Goal: Task Accomplishment & Management: Manage account settings

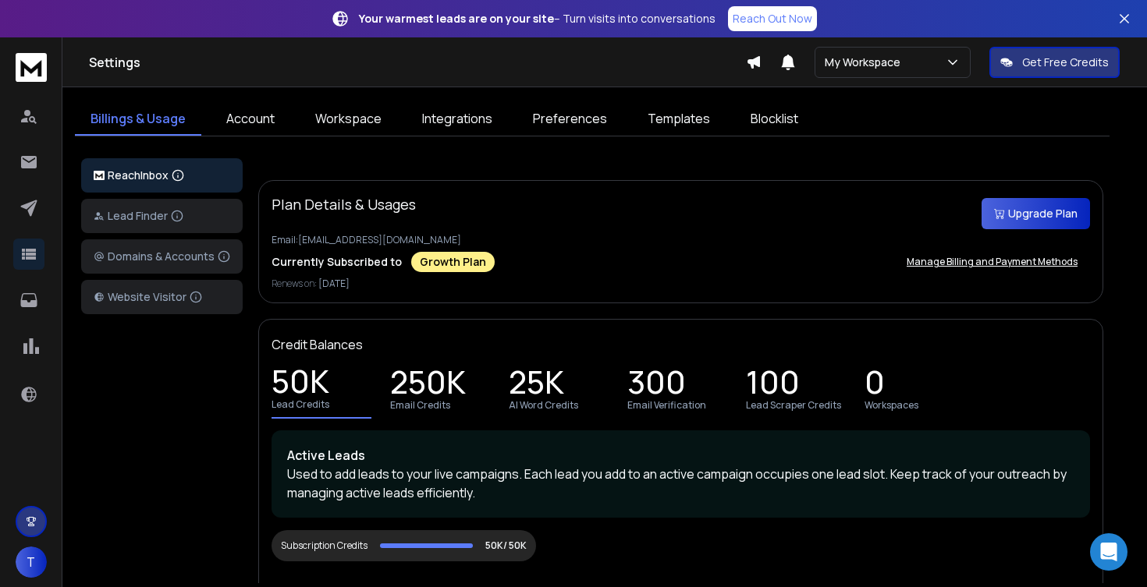
scroll to position [136, 0]
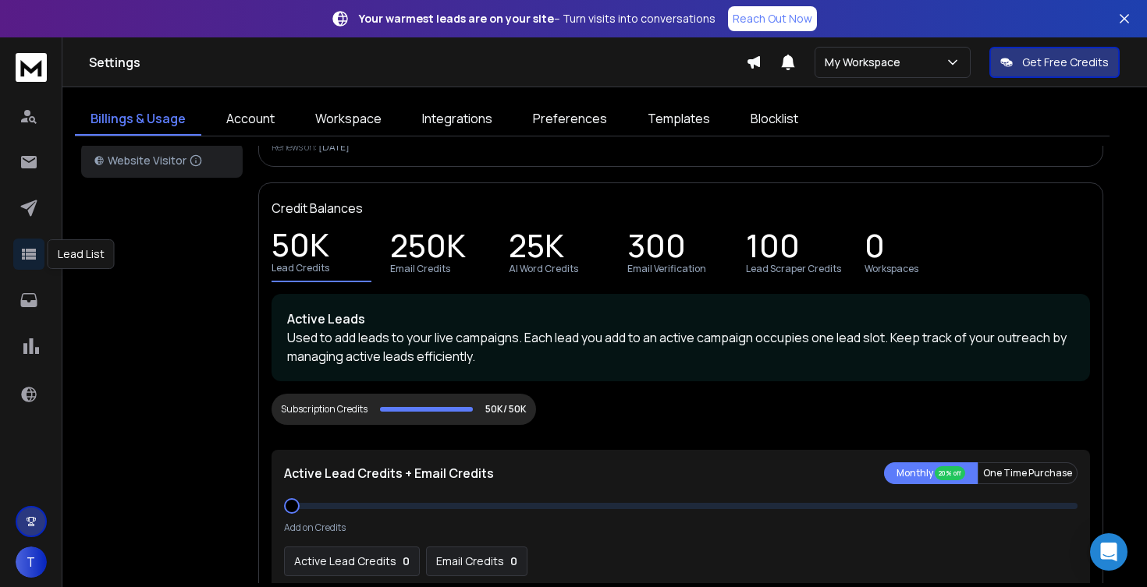
click at [33, 256] on icon at bounding box center [28, 254] width 19 height 19
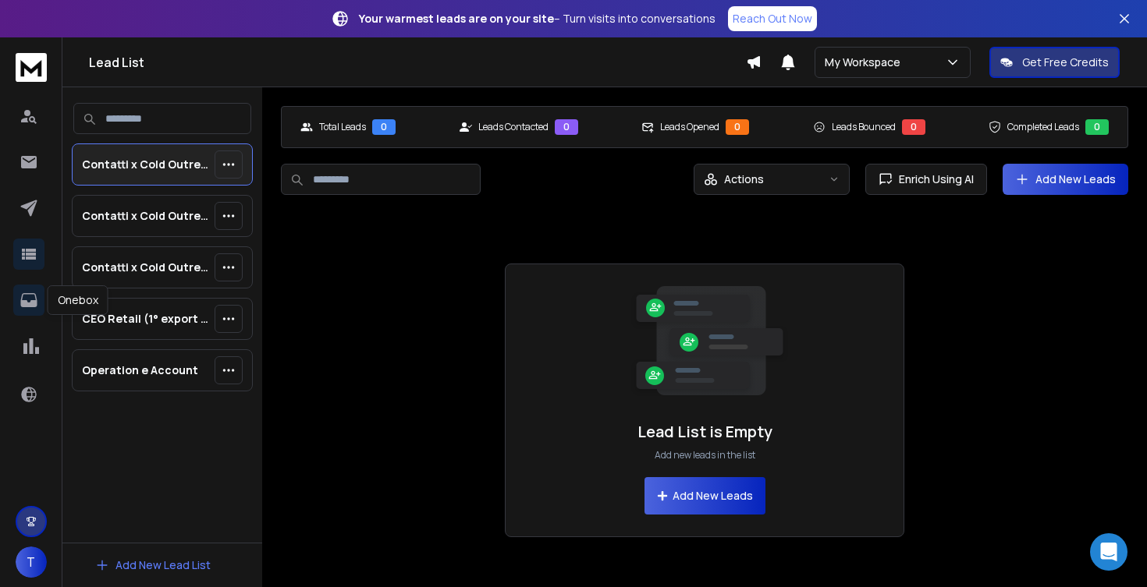
click at [36, 298] on icon at bounding box center [28, 300] width 19 height 19
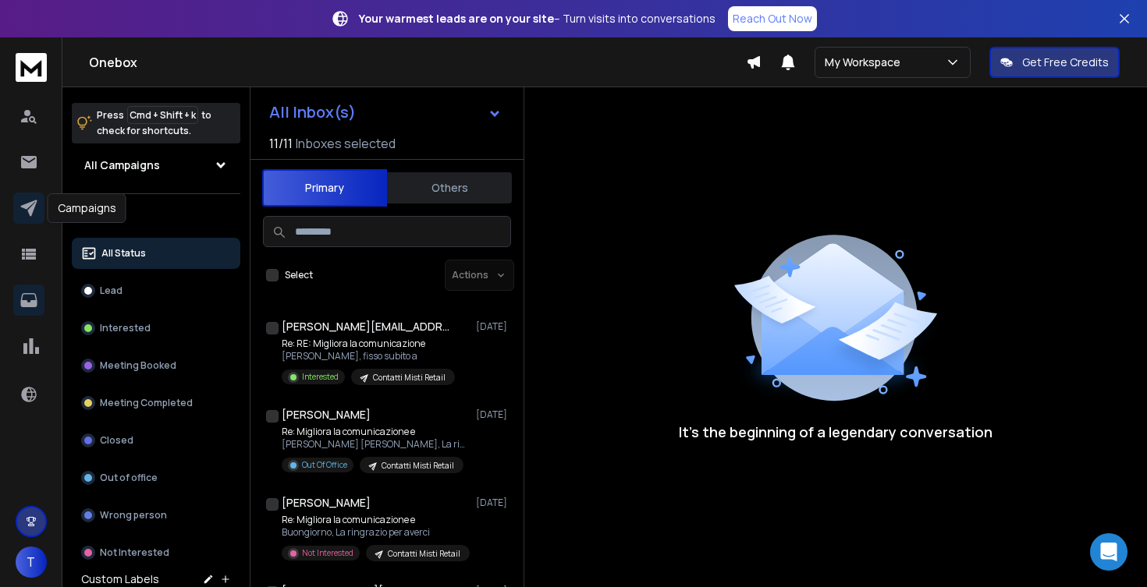
click at [33, 218] on link at bounding box center [28, 208] width 31 height 31
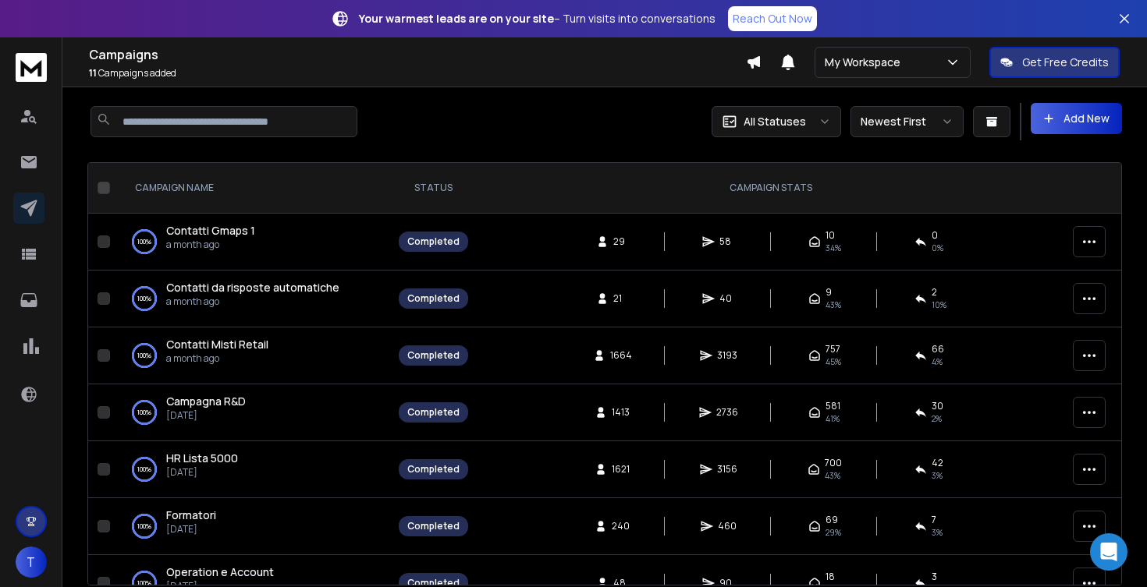
click at [1087, 245] on icon "button" at bounding box center [1089, 242] width 16 height 16
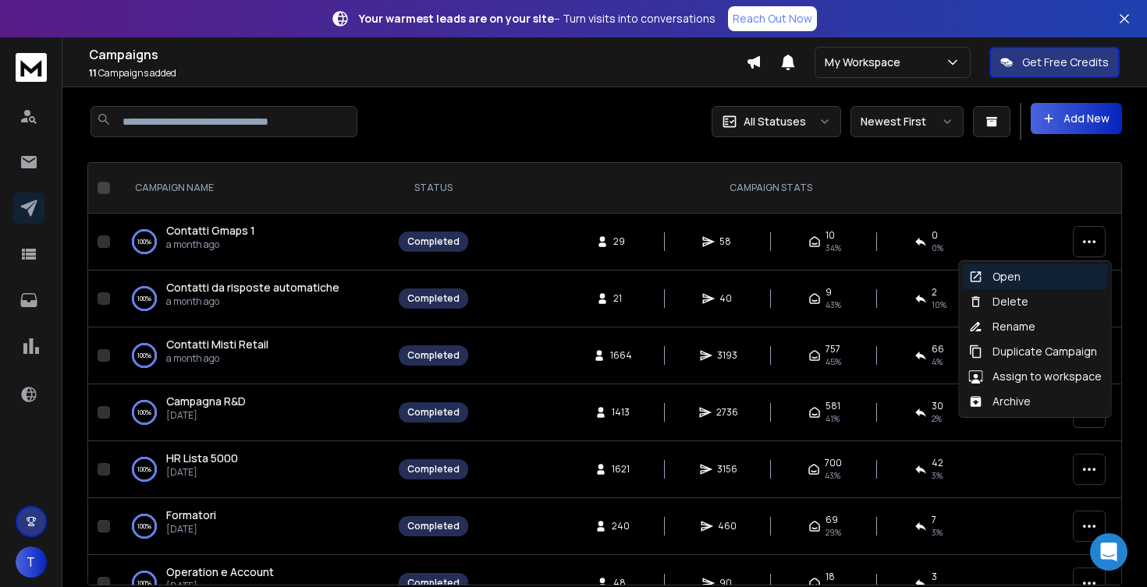
click at [987, 192] on th "CAMPAIGN STATS" at bounding box center [770, 188] width 586 height 51
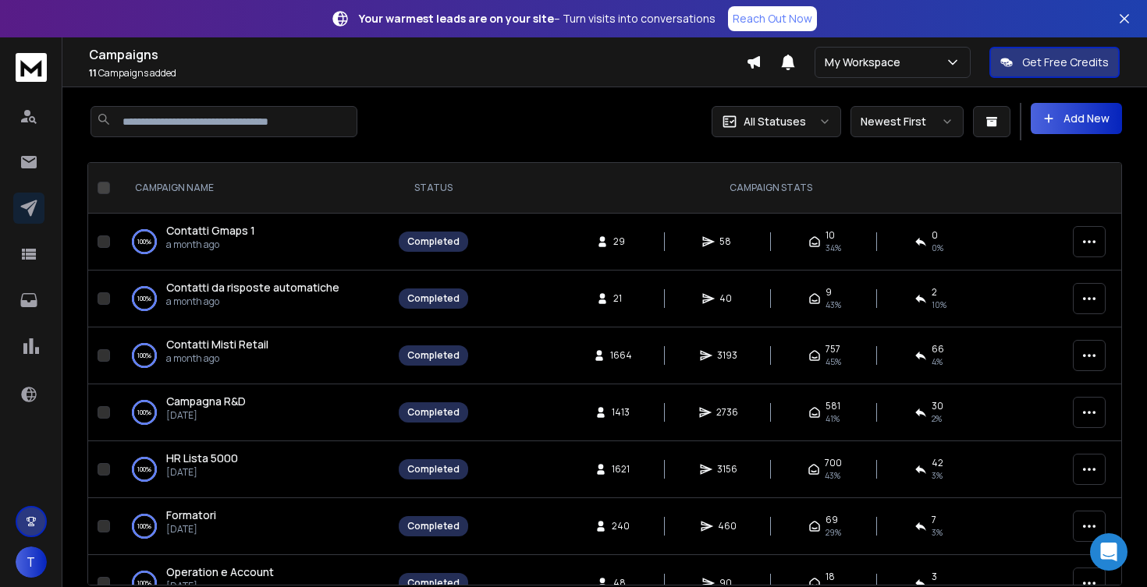
click at [252, 344] on span "Contatti Misti Retail" at bounding box center [217, 344] width 102 height 15
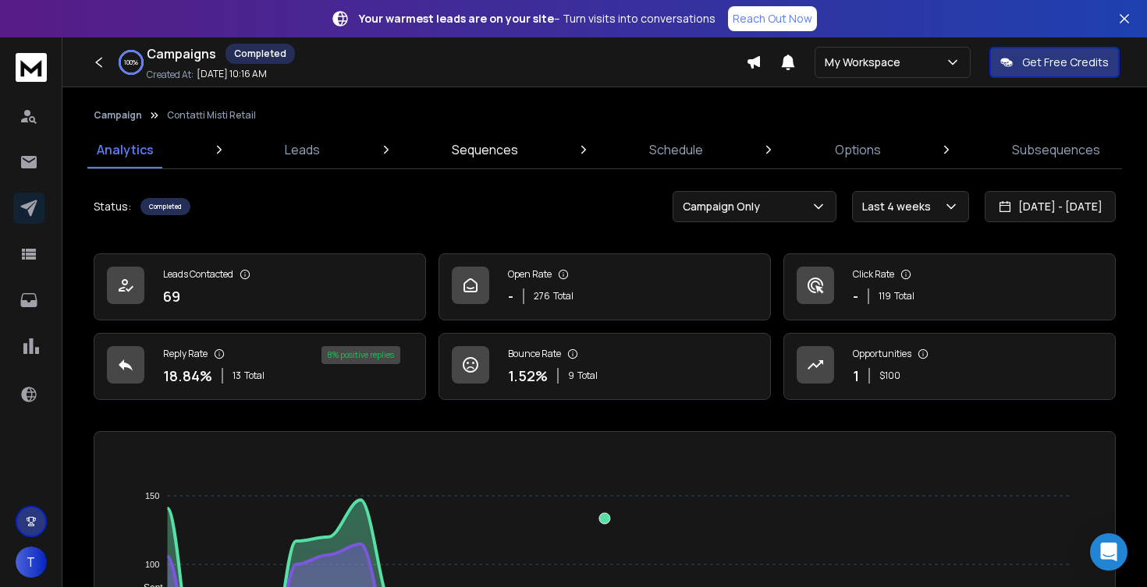
click at [469, 152] on p "Sequences" at bounding box center [485, 149] width 66 height 19
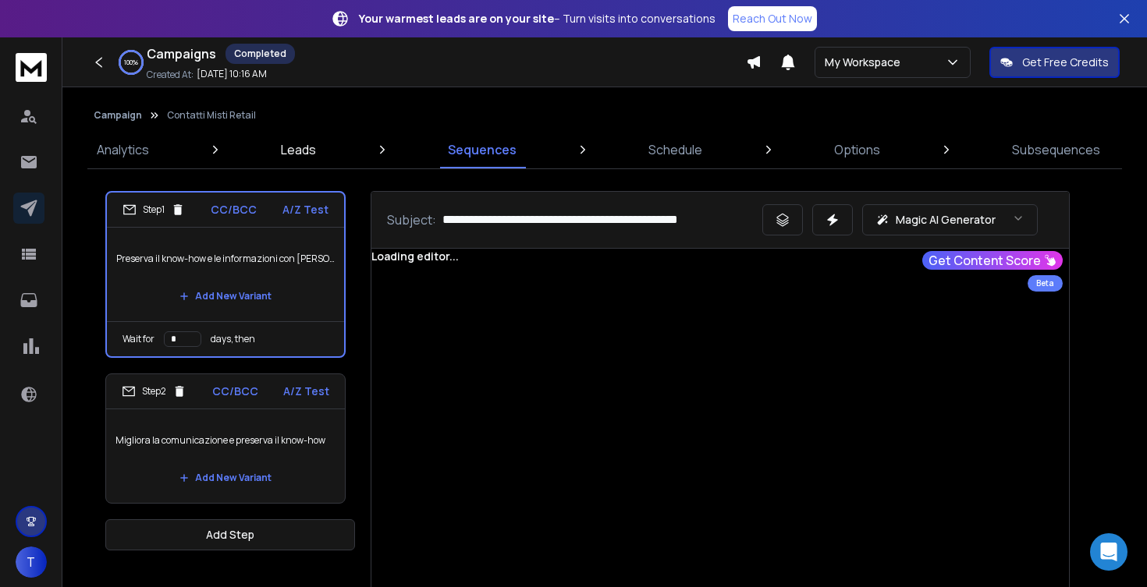
click at [323, 153] on link "Leads" at bounding box center [298, 149] width 54 height 37
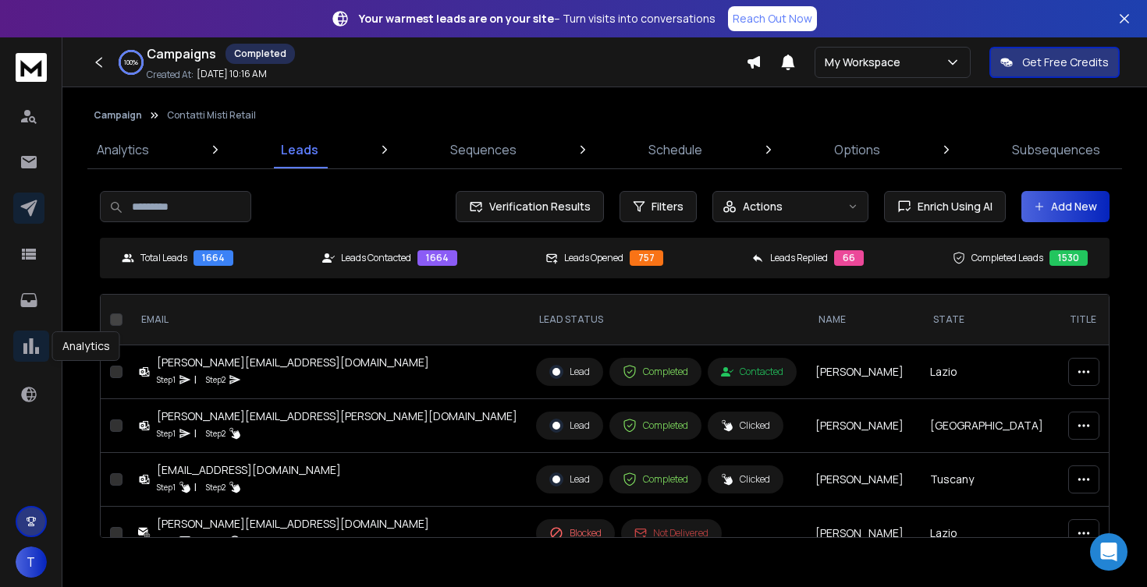
click at [33, 350] on icon at bounding box center [30, 346] width 23 height 23
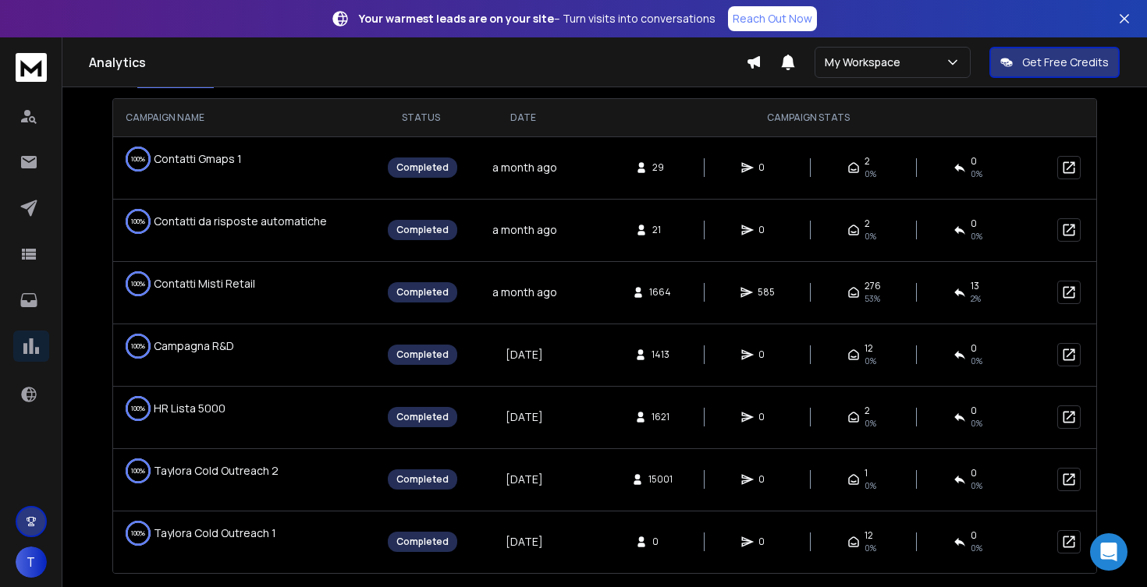
scroll to position [706, 0]
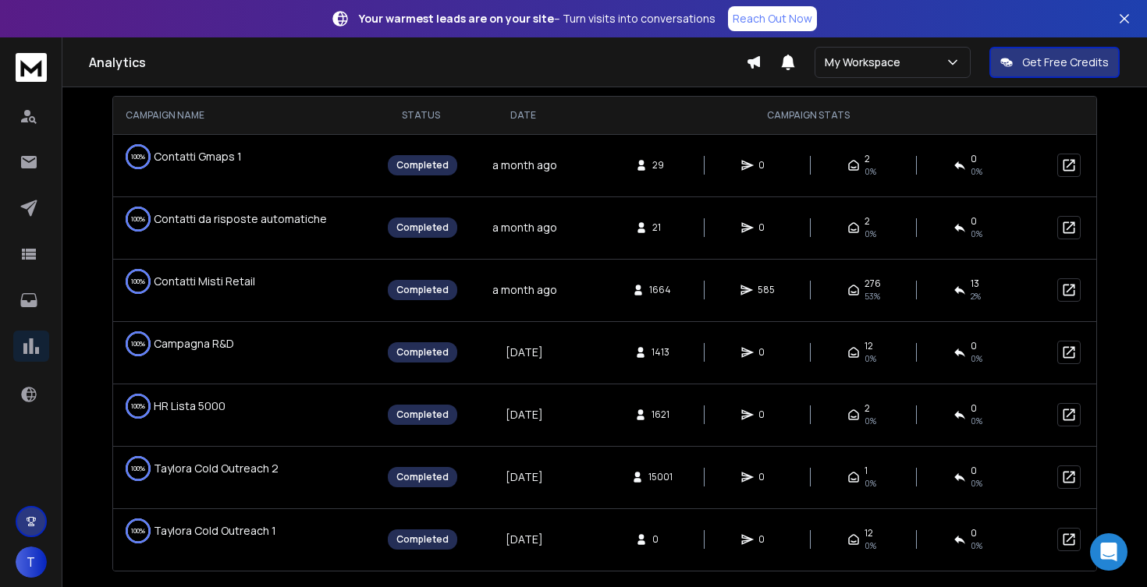
click at [236, 277] on td "100 % Contatti [PERSON_NAME] Retail" at bounding box center [238, 282] width 250 height 44
click at [243, 282] on td "100 % Contatti Misti Retail" at bounding box center [238, 282] width 250 height 44
click at [1072, 293] on icon at bounding box center [1068, 291] width 12 height 12
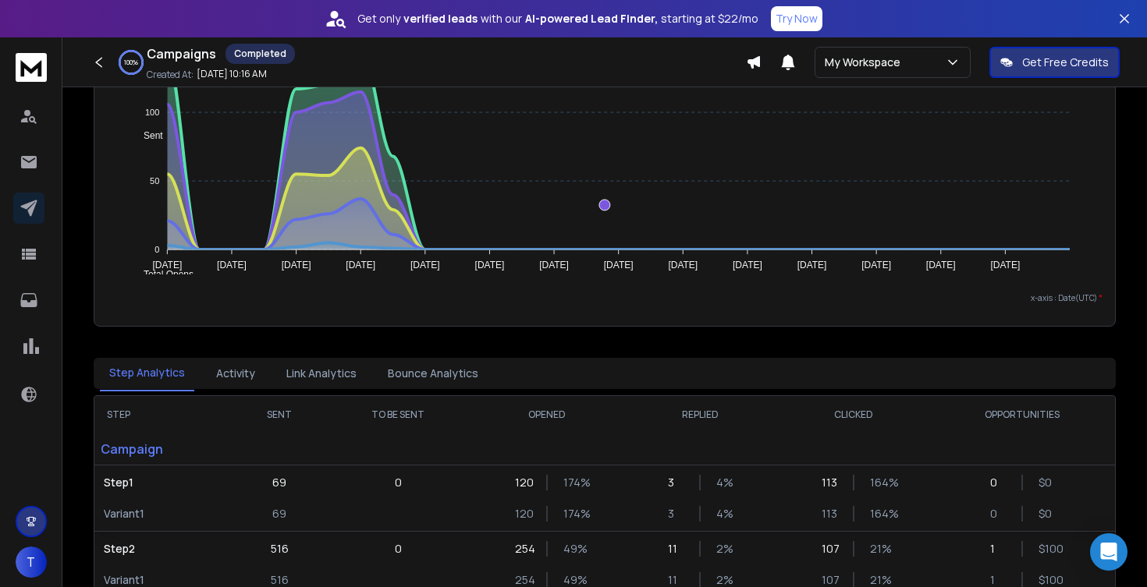
scroll to position [491, 0]
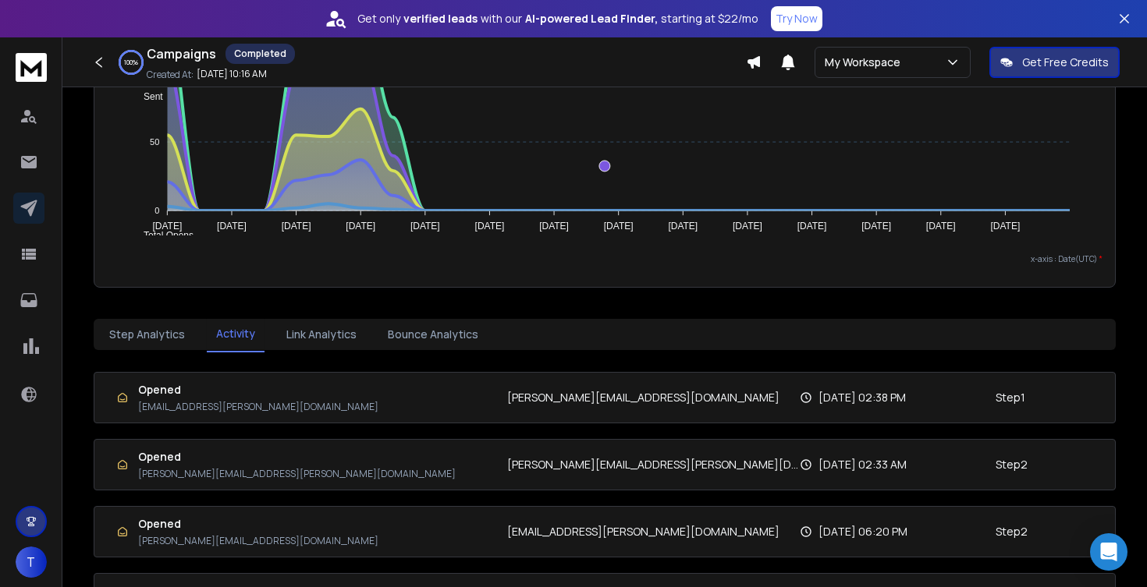
click at [236, 342] on button "Activity" at bounding box center [236, 335] width 58 height 36
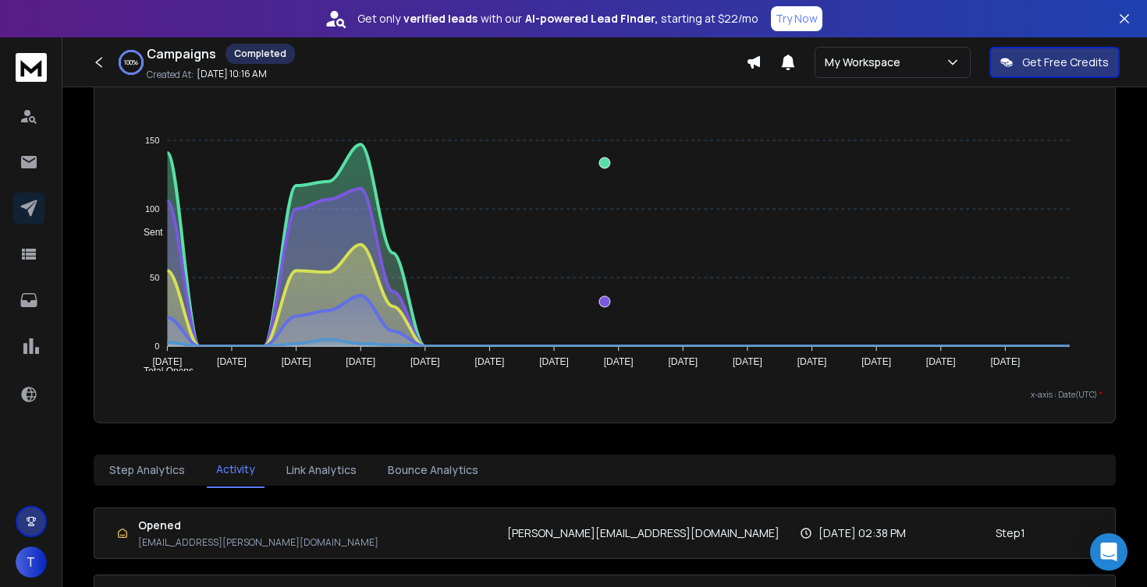
scroll to position [328, 0]
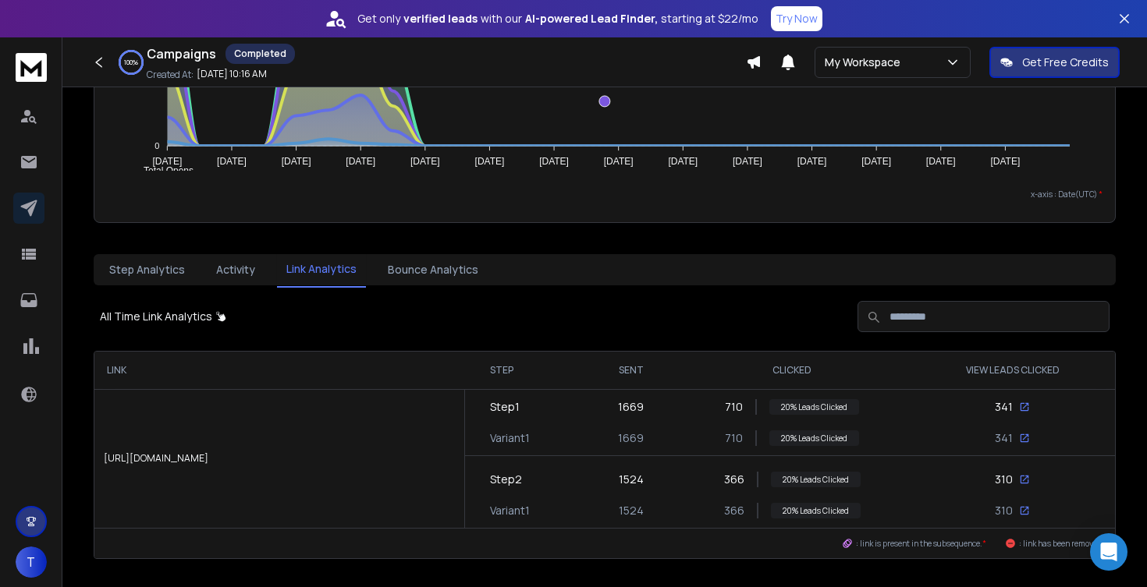
scroll to position [555, 0]
click at [302, 162] on div "Leads Contacted 69 Open Rate - 276 Total Click Rate - 119 Total Reply Rate 18.8…" at bounding box center [605, 132] width 1022 height 868
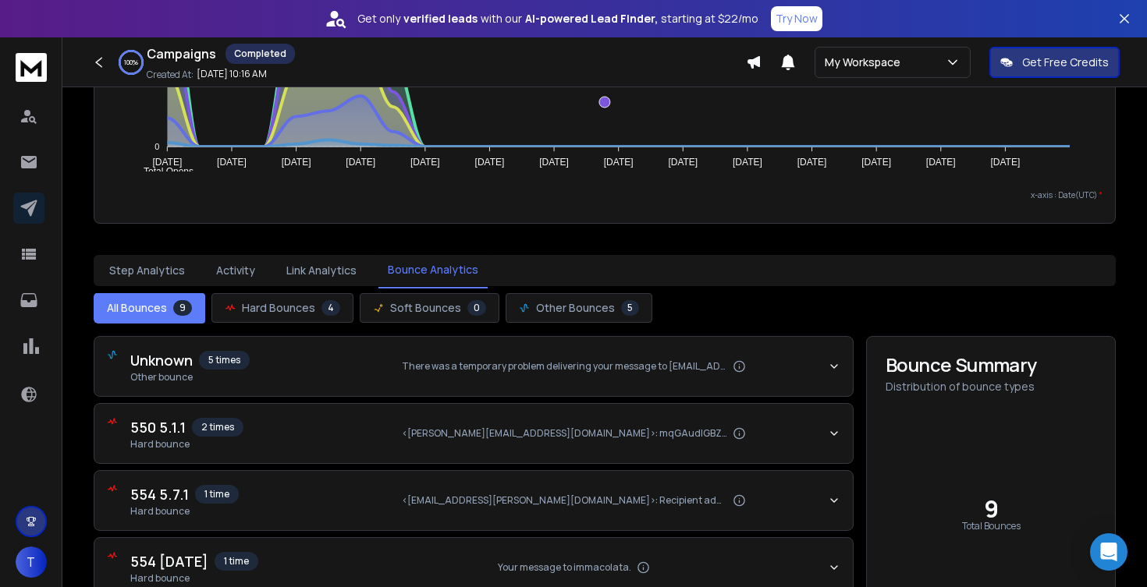
click at [403, 268] on button "Bounce Analytics" at bounding box center [432, 271] width 109 height 36
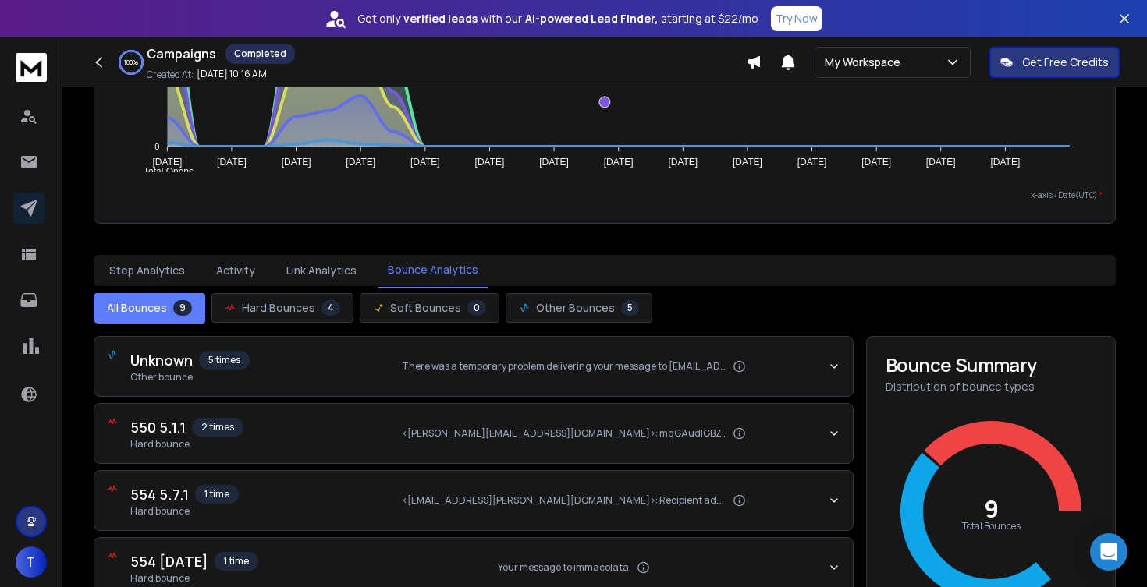
scroll to position [491, 0]
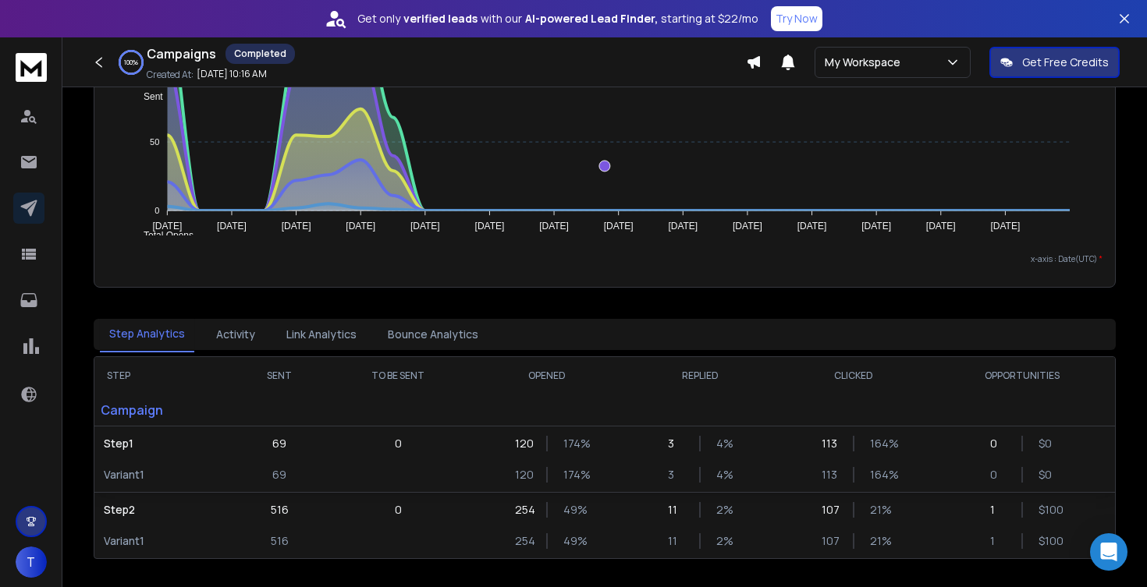
click at [140, 269] on div "Leads Contacted 69 Open Rate - 276 Total Click Rate - 119 Total Reply Rate 18.8…" at bounding box center [605, 163] width 1022 height 803
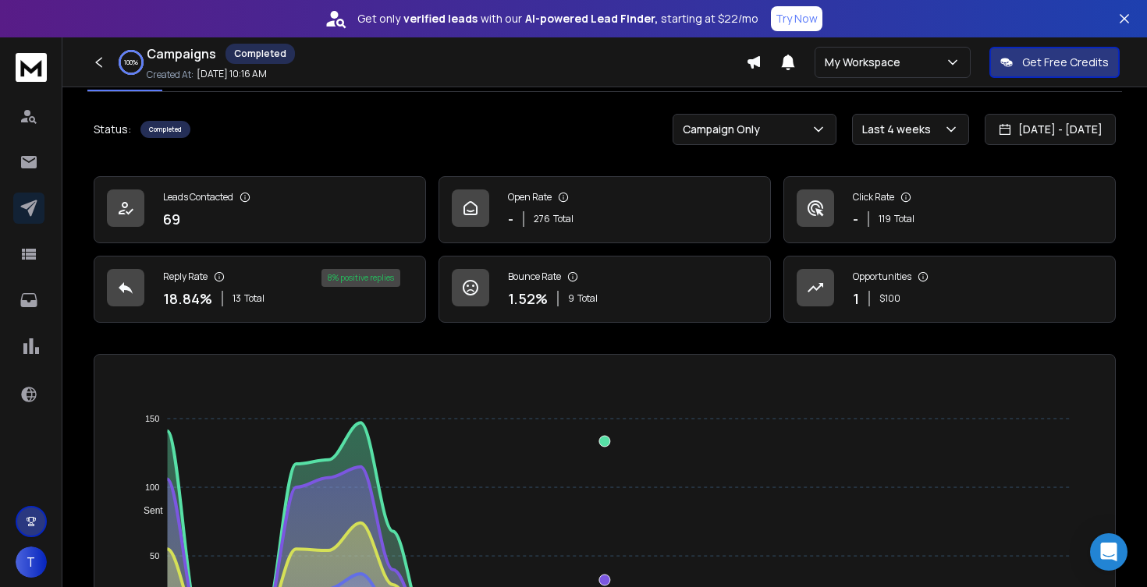
scroll to position [0, 0]
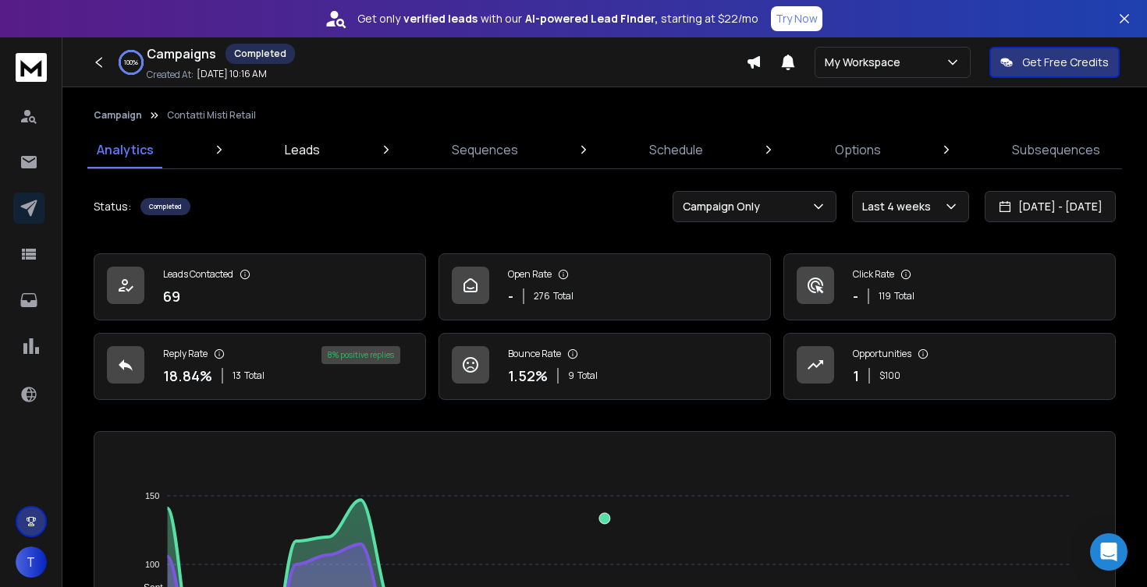
click at [288, 155] on p "Leads" at bounding box center [302, 149] width 35 height 19
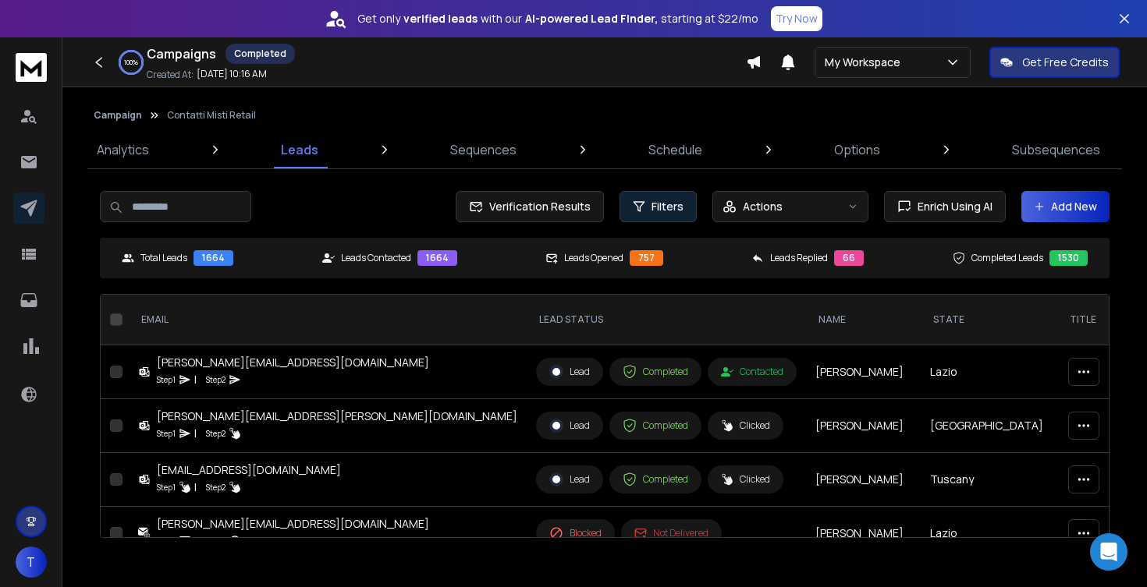
click at [678, 207] on span "Filters" at bounding box center [667, 207] width 32 height 16
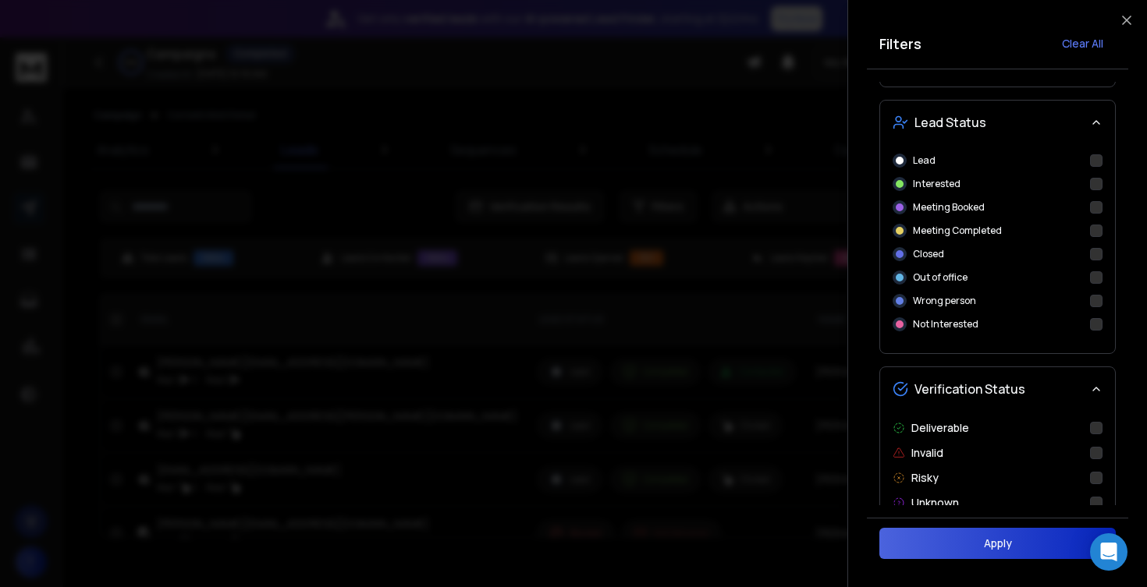
scroll to position [696, 0]
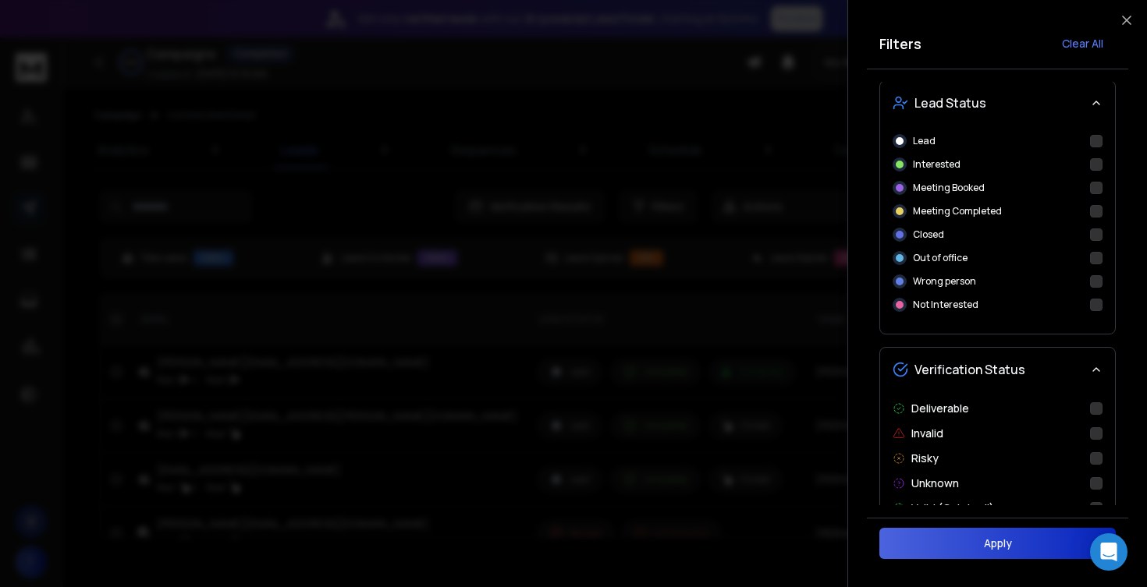
click at [1100, 256] on office "Out of office" at bounding box center [1096, 258] width 12 height 12
click at [1122, 22] on icon "button" at bounding box center [1127, 20] width 16 height 16
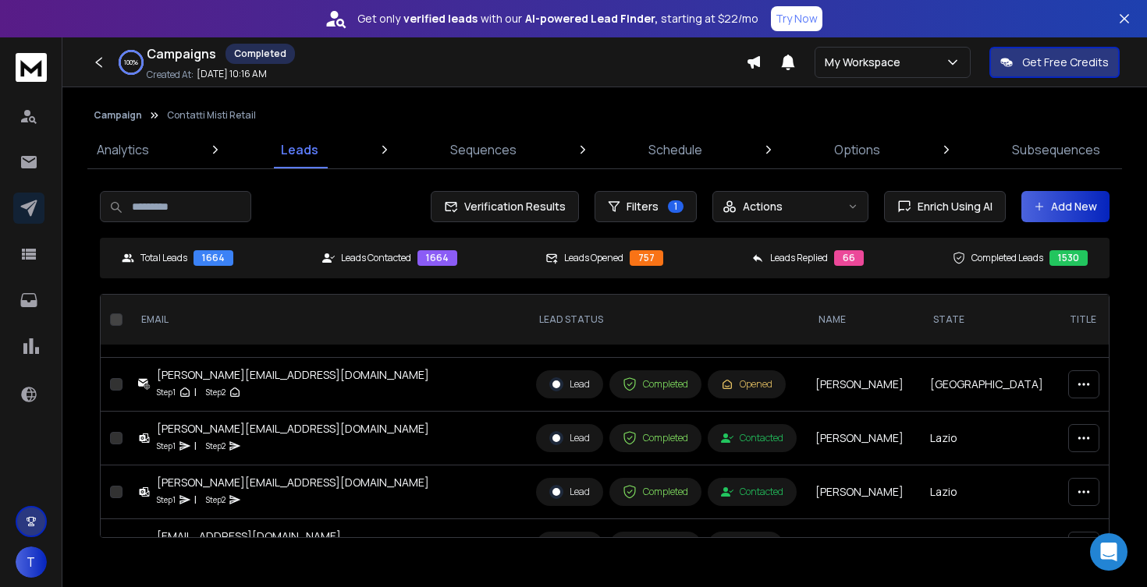
scroll to position [0, 0]
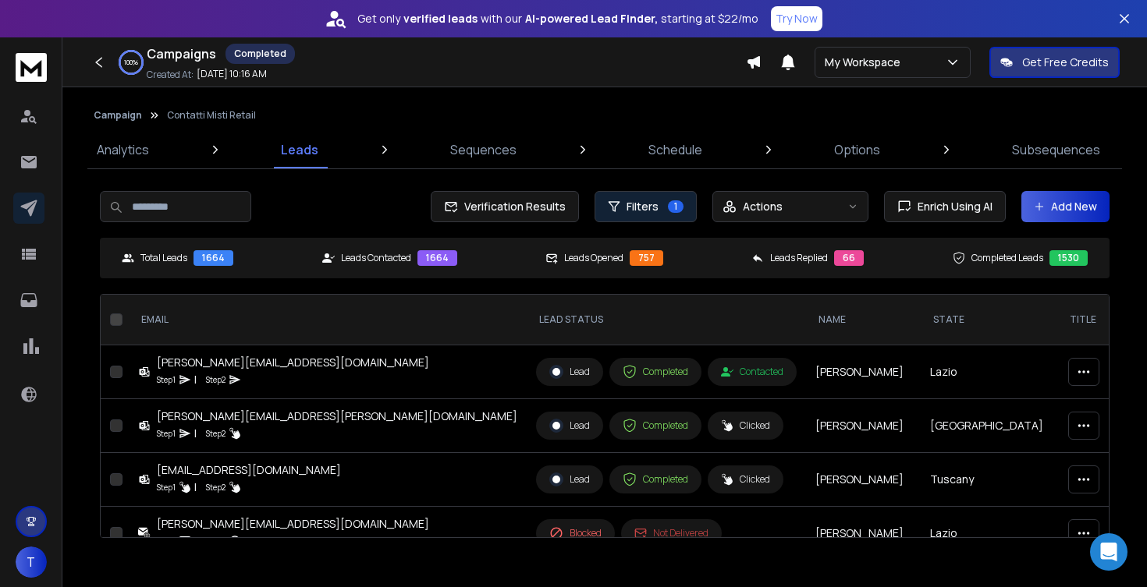
click at [638, 204] on span "Filters" at bounding box center [642, 207] width 32 height 16
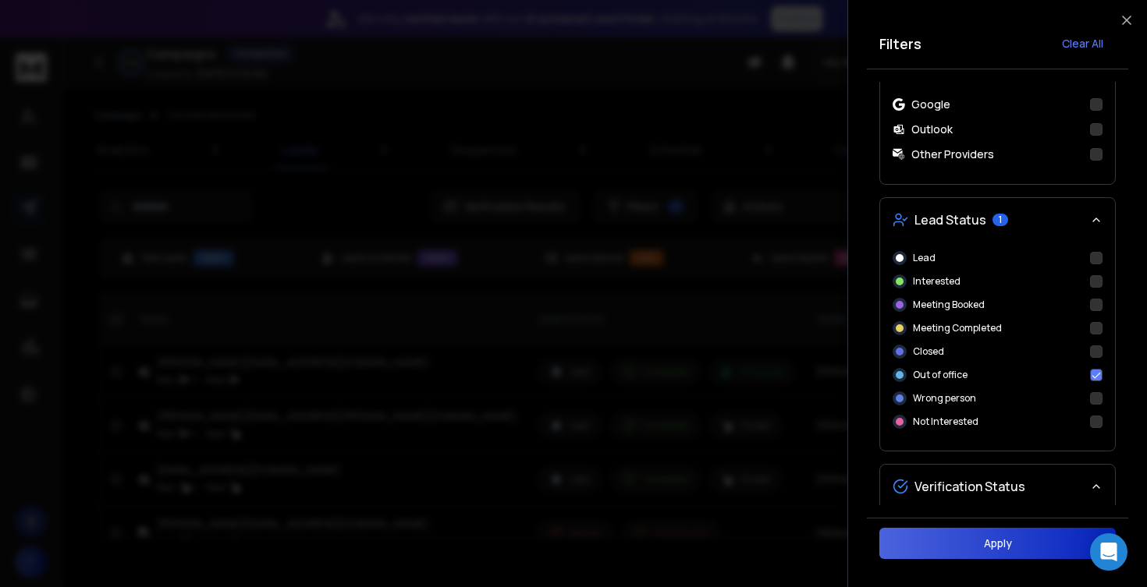
scroll to position [675, 0]
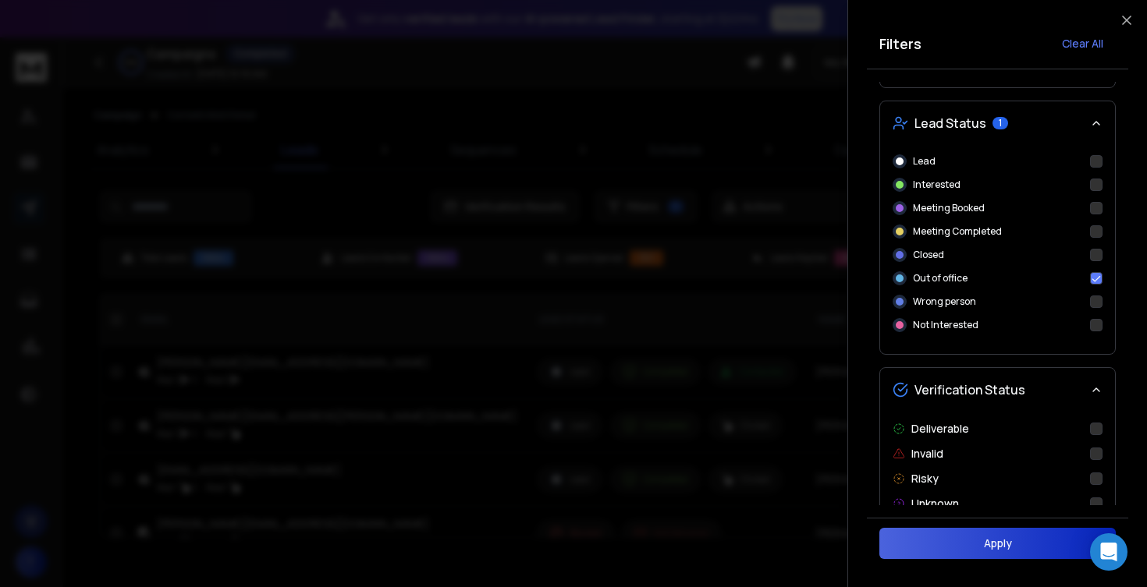
click at [994, 535] on button "Apply" at bounding box center [997, 543] width 236 height 31
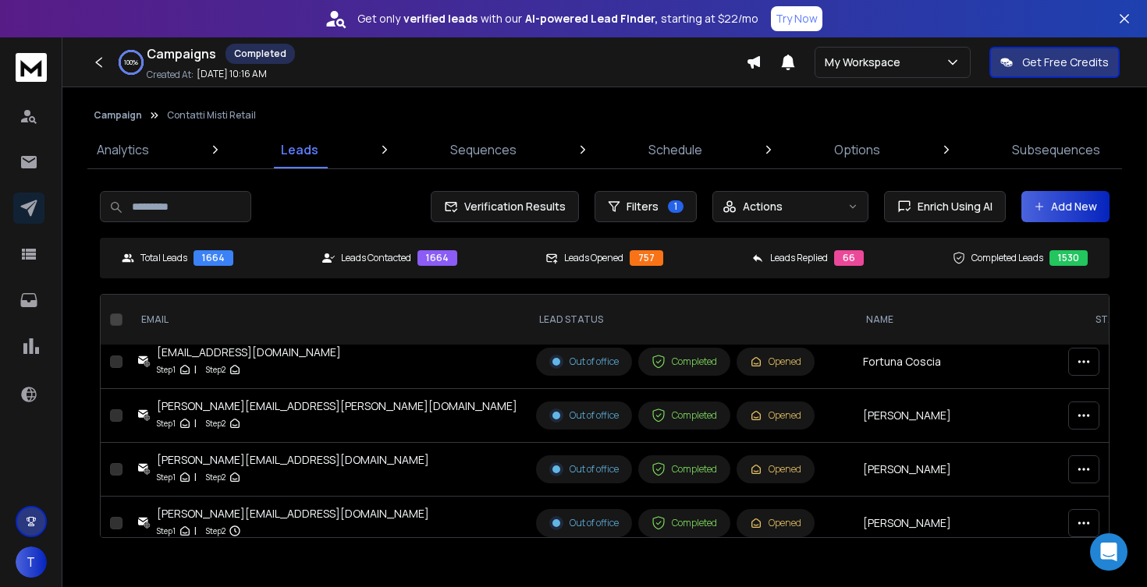
scroll to position [0, 0]
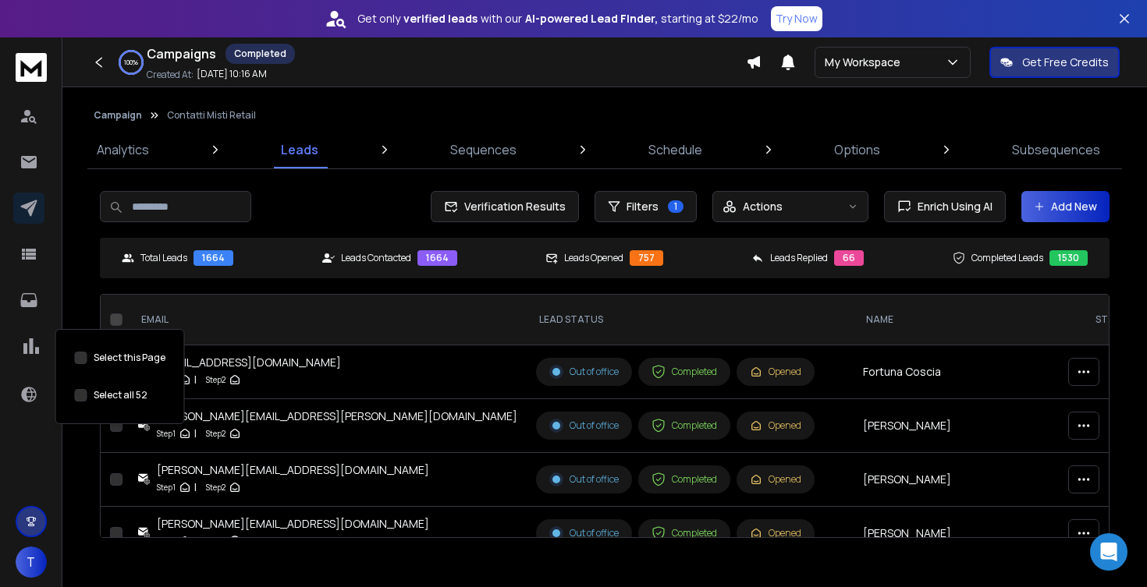
click at [112, 324] on button "Select this Page" at bounding box center [116, 320] width 12 height 12
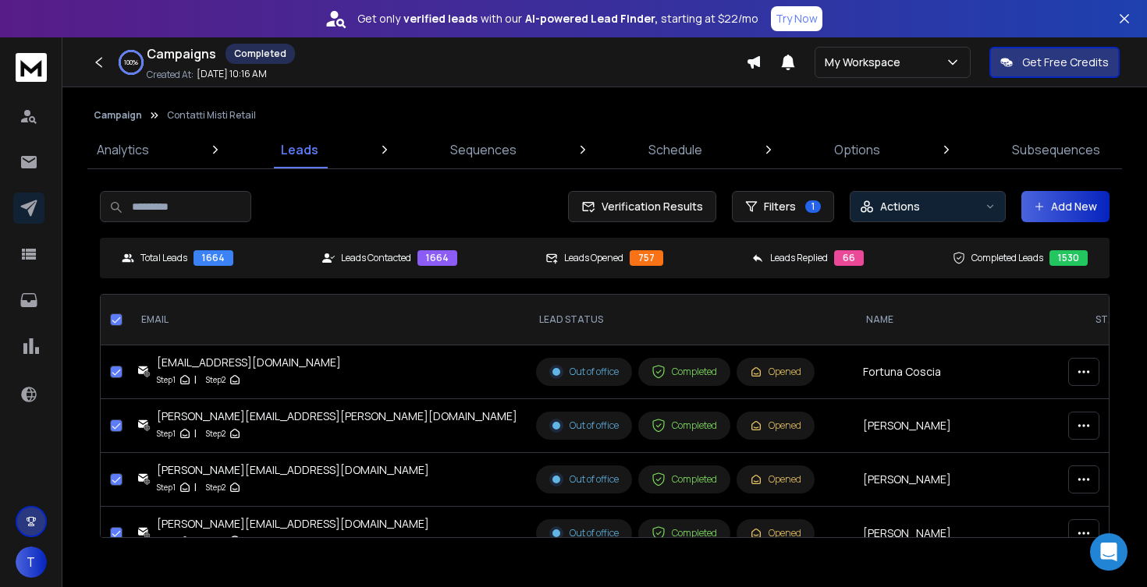
click at [921, 206] on div "Actions" at bounding box center [919, 207] width 119 height 16
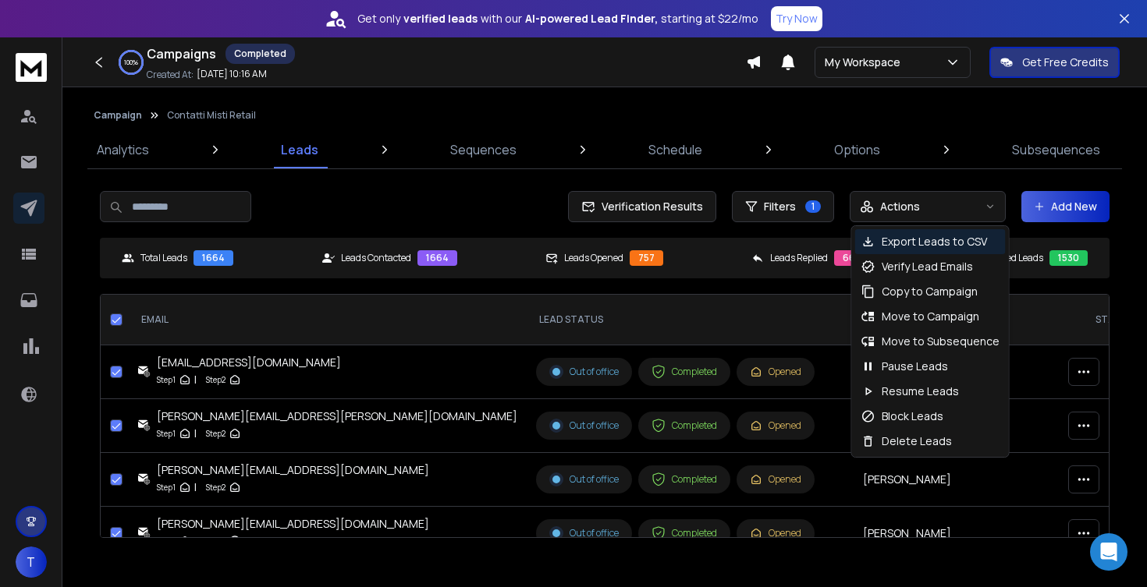
click at [469, 204] on div "Verification Results Filters 1 Actions Add New" at bounding box center [604, 206] width 1009 height 31
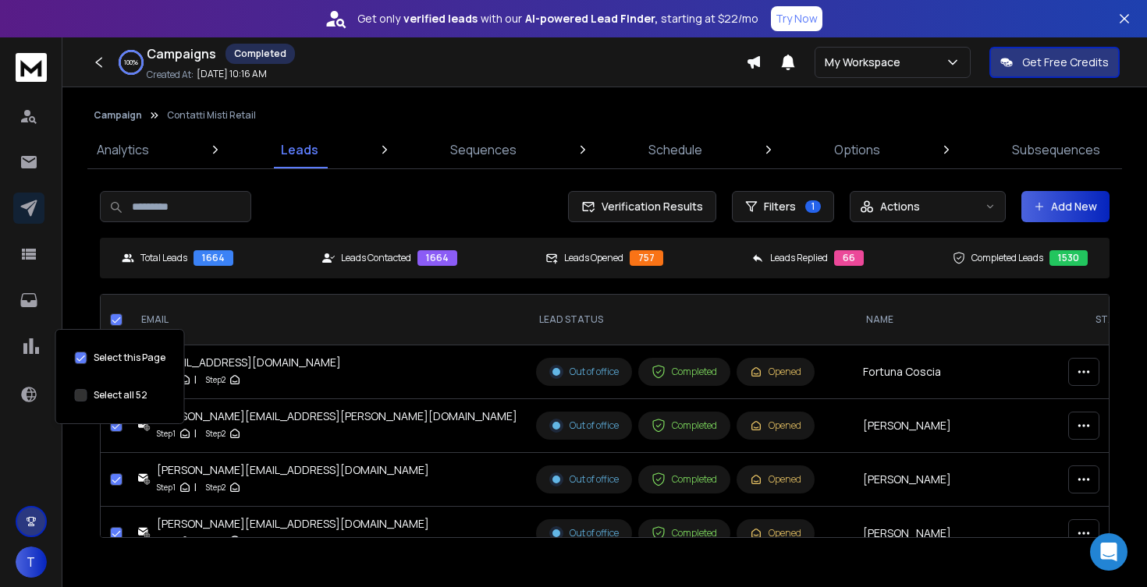
click at [117, 321] on button "Select this Page" at bounding box center [116, 320] width 12 height 12
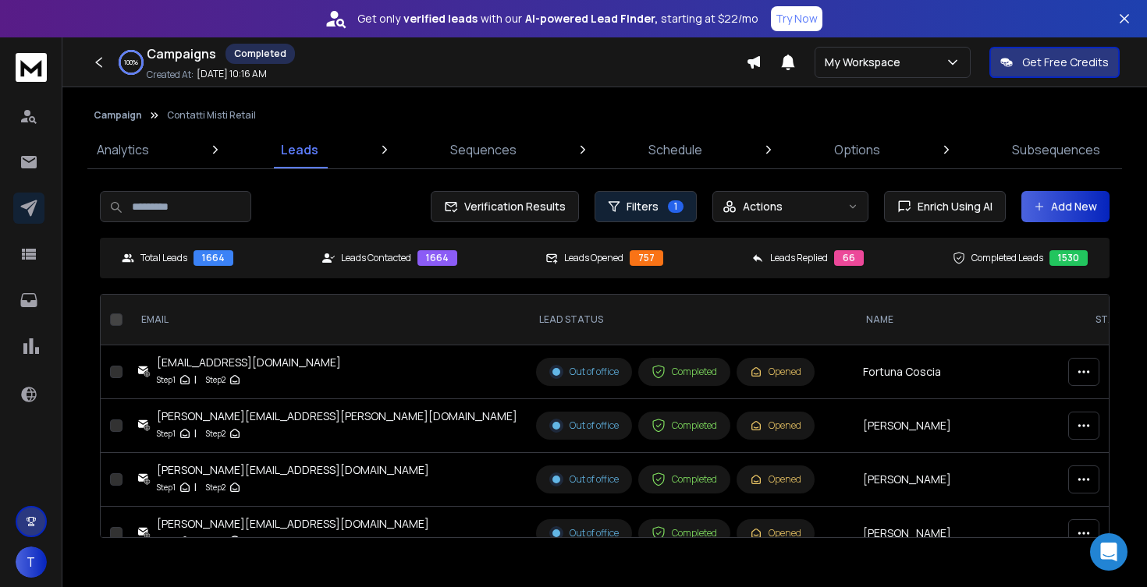
click at [630, 211] on span "Filters" at bounding box center [642, 207] width 32 height 16
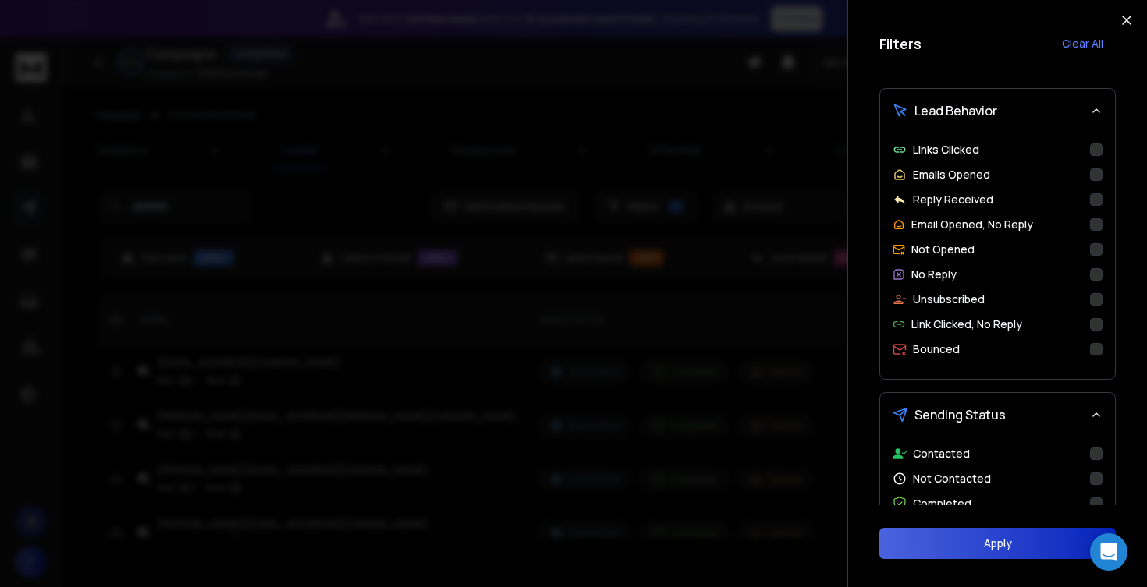
click at [1131, 12] on icon "button" at bounding box center [1127, 20] width 16 height 16
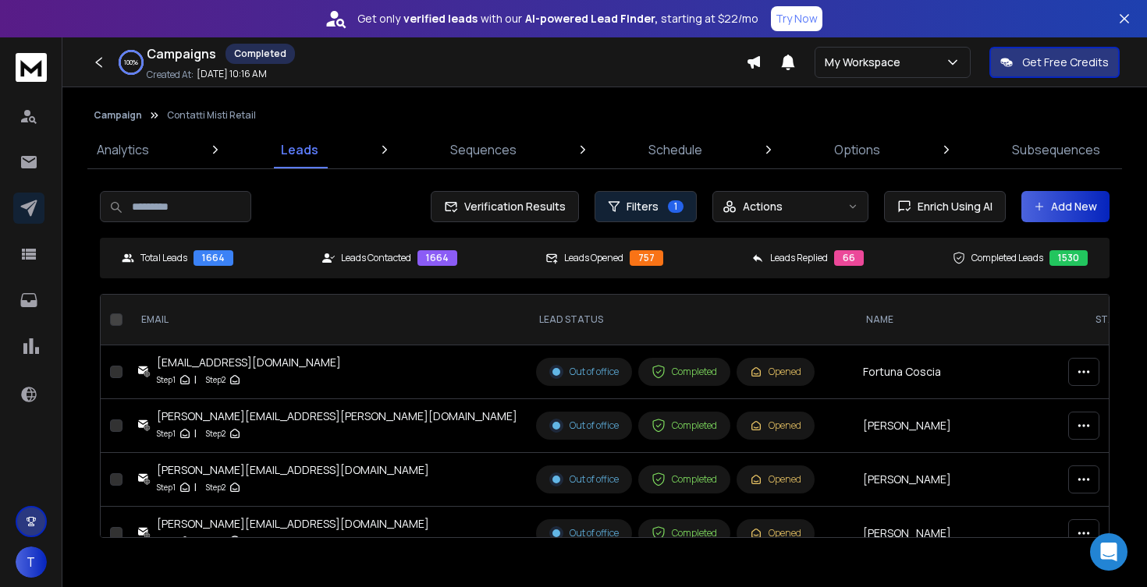
click at [636, 213] on span "Filters" at bounding box center [642, 207] width 32 height 16
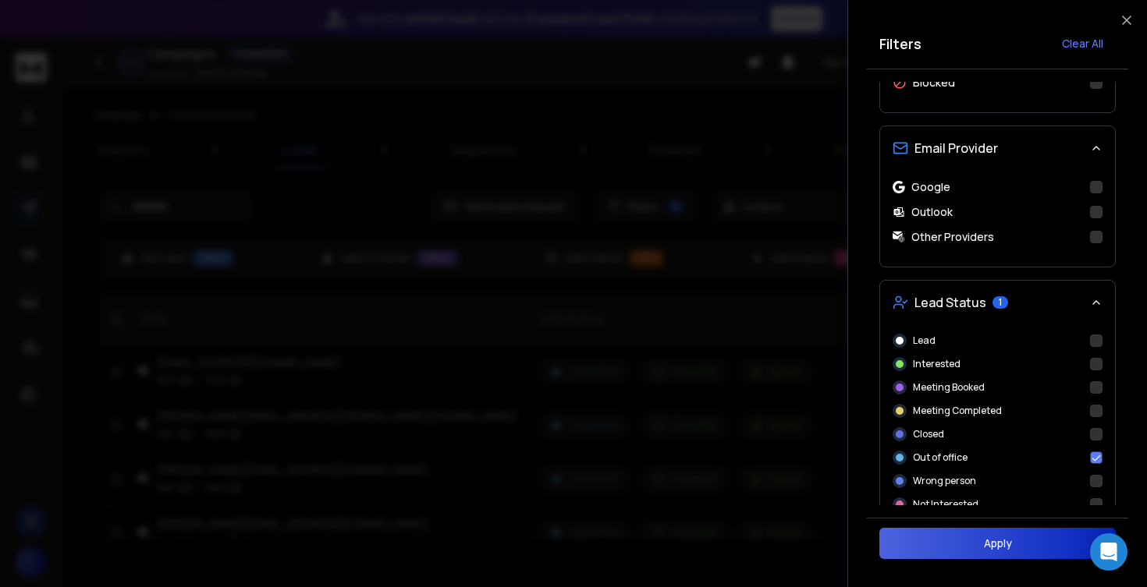
scroll to position [502, 0]
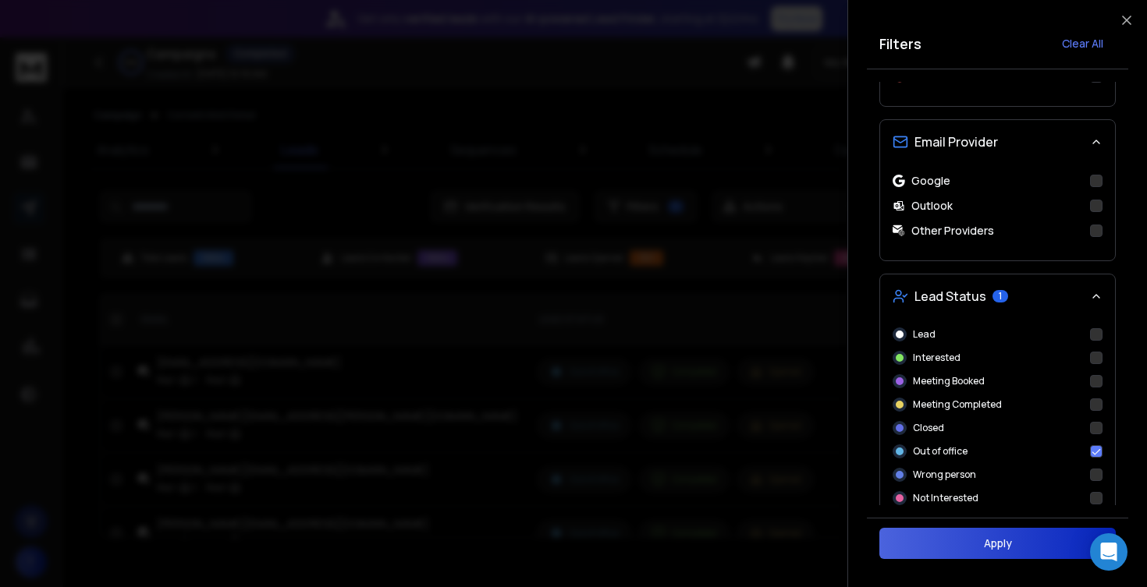
click at [1097, 456] on office "Out of office" at bounding box center [1096, 451] width 12 height 12
click at [1012, 547] on button "Apply" at bounding box center [997, 543] width 236 height 31
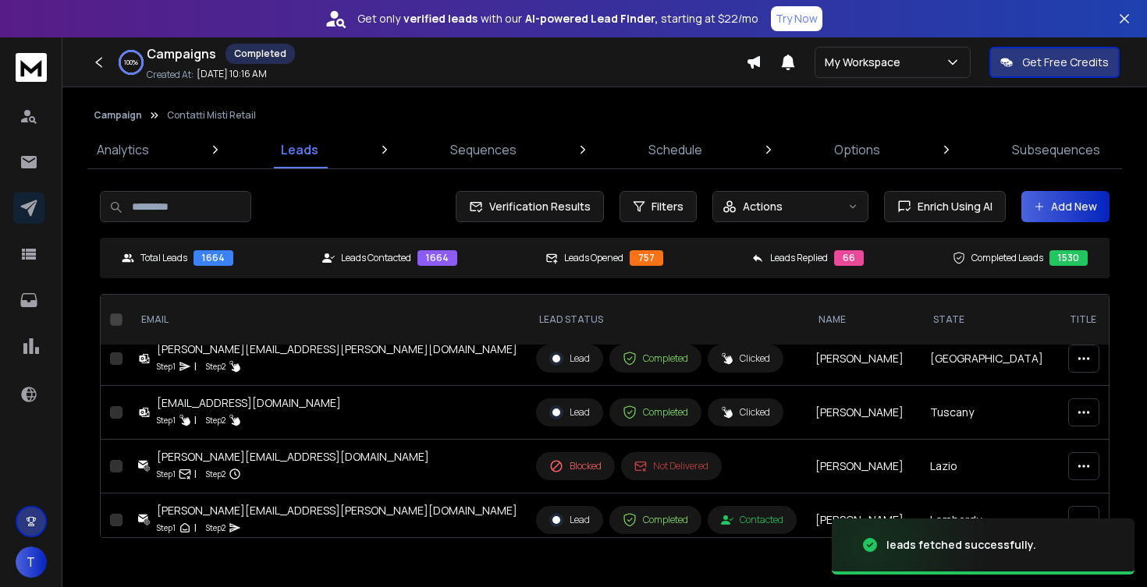
scroll to position [79, 0]
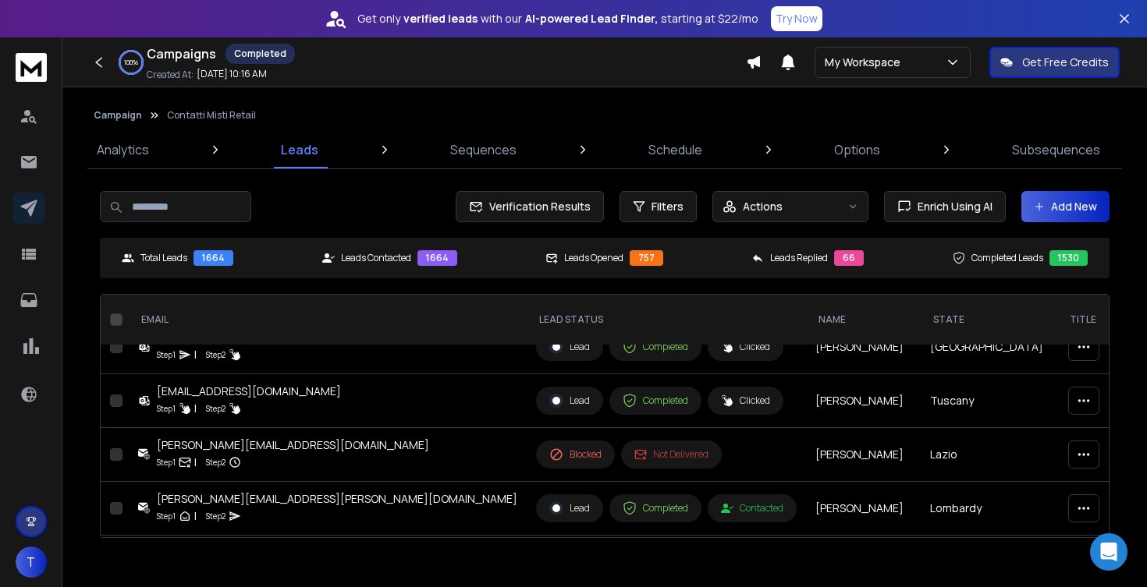
click at [285, 314] on th "EMAIL" at bounding box center [328, 320] width 398 height 51
click at [800, 195] on button "Actions" at bounding box center [790, 206] width 156 height 31
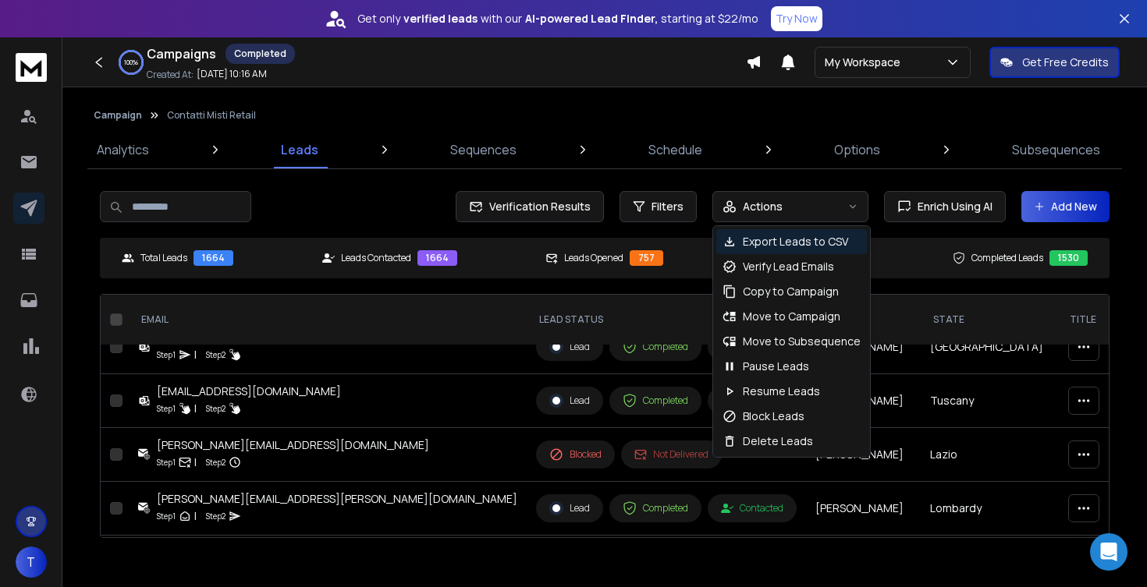
click at [736, 124] on div "Campaign Contatti [PERSON_NAME] Retail" at bounding box center [604, 115] width 1034 height 25
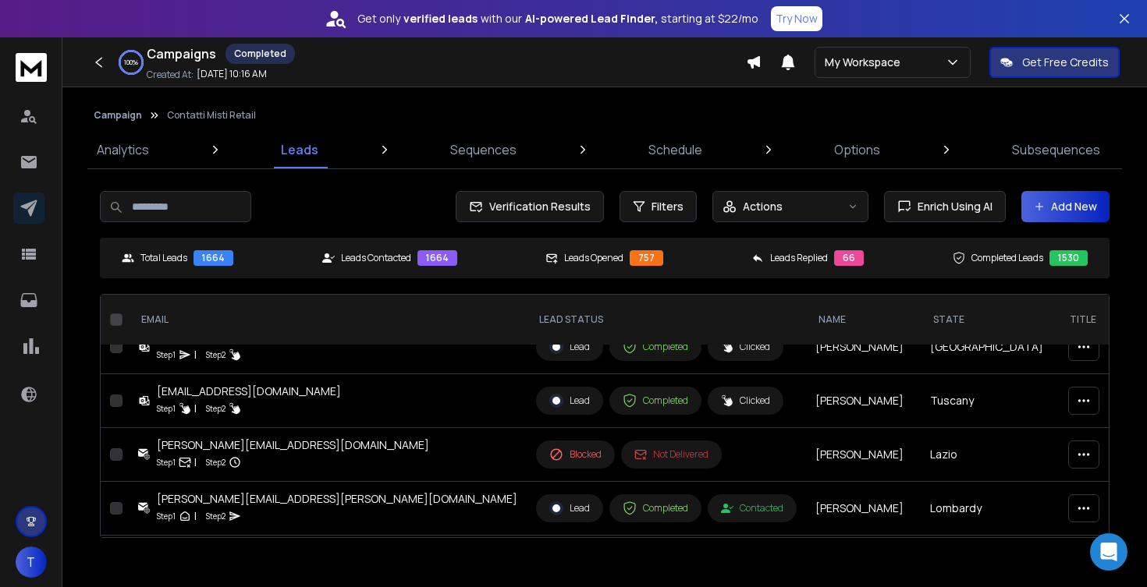
click at [397, 103] on div "Campaign Contatti [PERSON_NAME] Retail" at bounding box center [604, 115] width 1034 height 25
click at [1042, 207] on icon at bounding box center [1039, 206] width 8 height 1
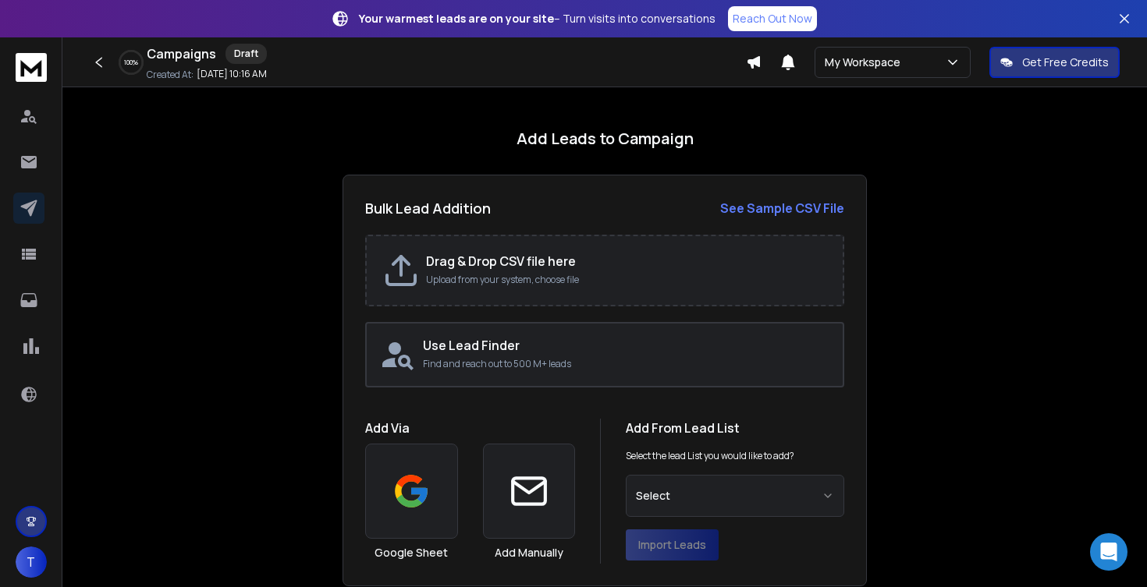
click at [1035, 295] on div "Add Leads to Campaign Bulk Lead Addition See Sample CSV File Drag & Drop CSV fi…" at bounding box center [573, 311] width 1147 height 549
click at [100, 58] on icon at bounding box center [98, 62] width 6 height 10
